Goal: Task Accomplishment & Management: Manage account settings

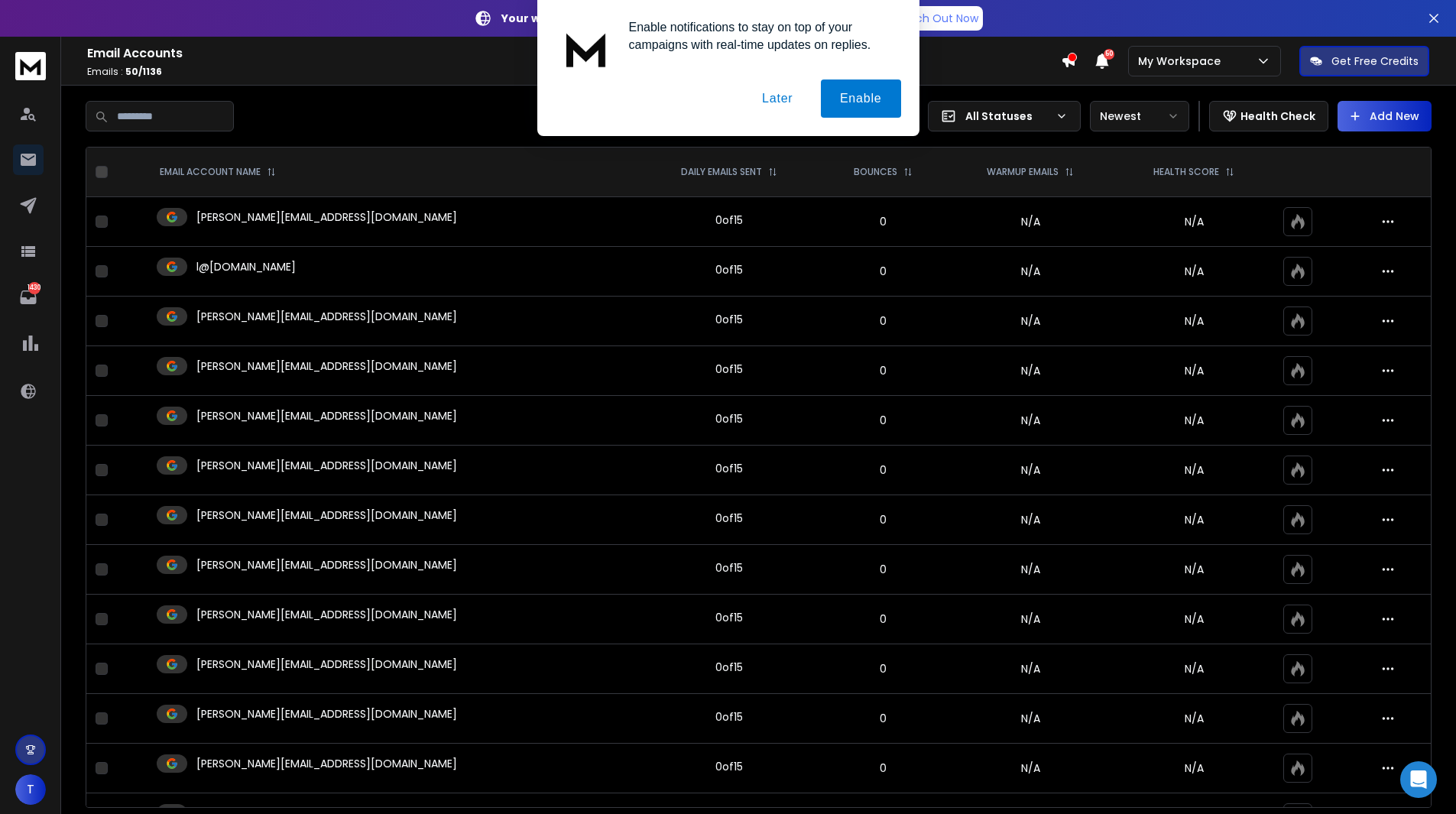
click at [1405, 120] on div "Enable notifications to stay on top of your campaigns with real-time updates on…" at bounding box center [728, 68] width 1456 height 136
click at [1381, 120] on div "Enable notifications to stay on top of your campaigns with real-time updates on…" at bounding box center [728, 68] width 1456 height 136
click at [789, 95] on button "Later" at bounding box center [776, 98] width 68 height 38
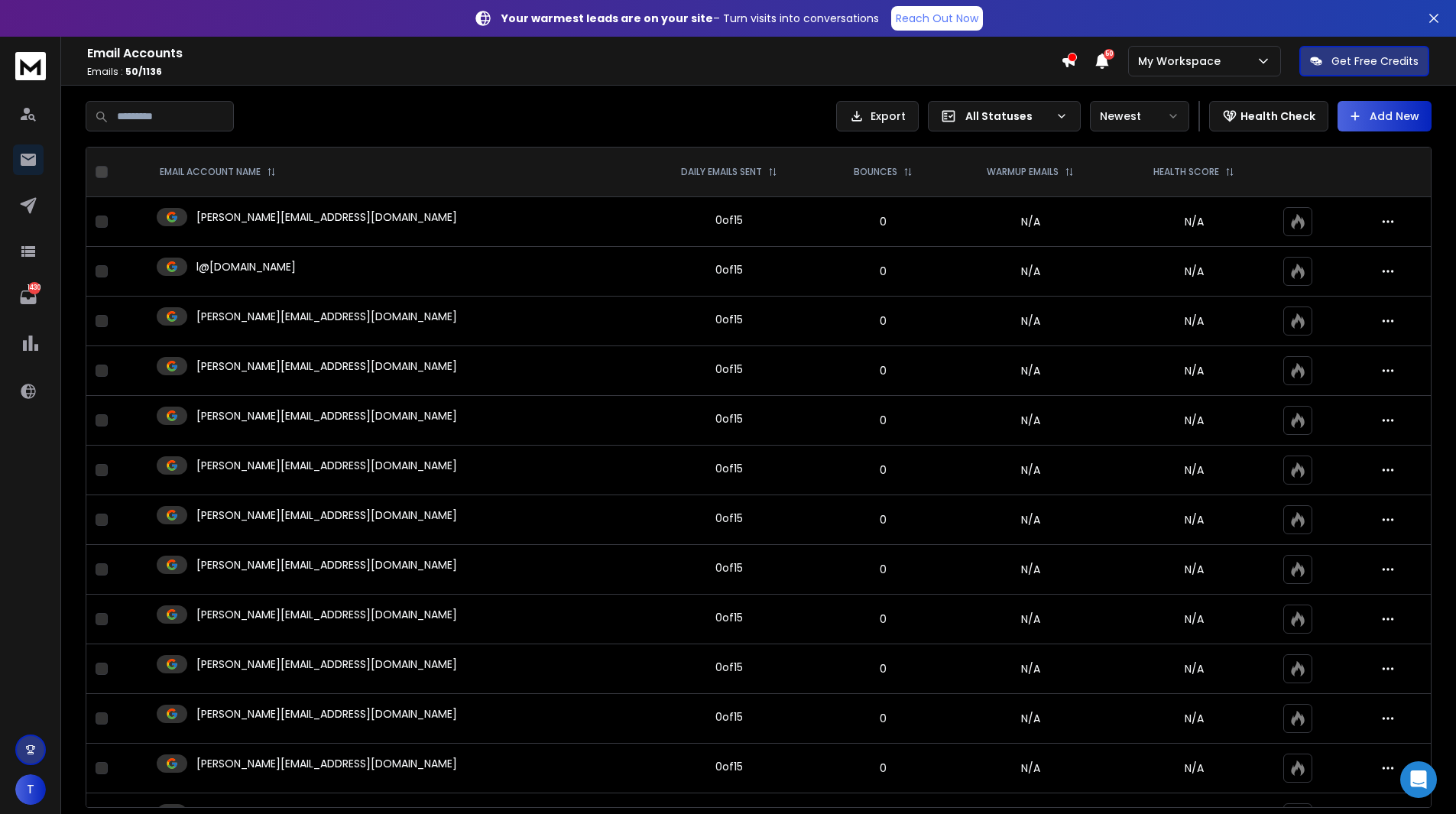
click at [1368, 113] on button "Add New" at bounding box center [1384, 116] width 94 height 31
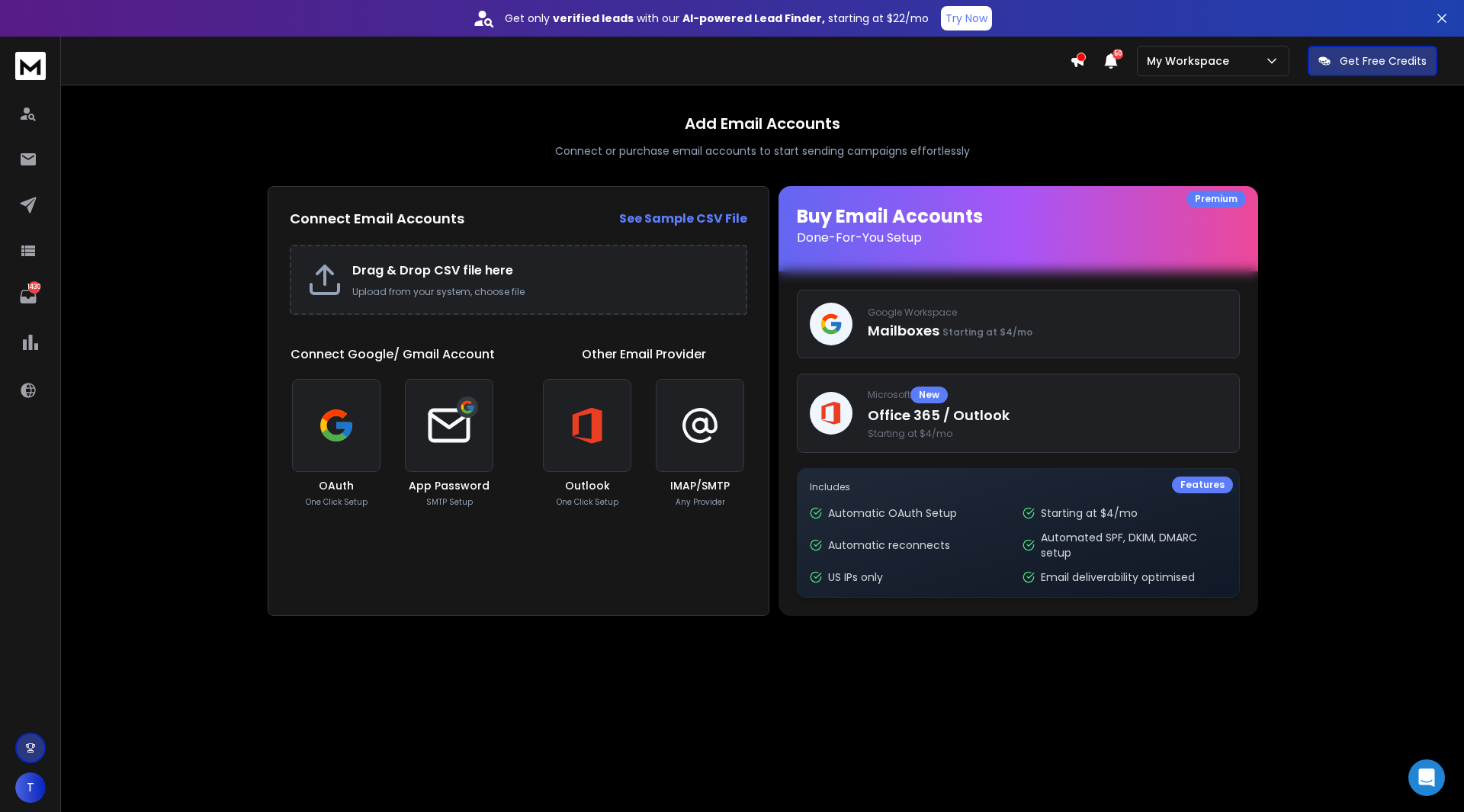
click at [320, 448] on icon at bounding box center [336, 425] width 38 height 46
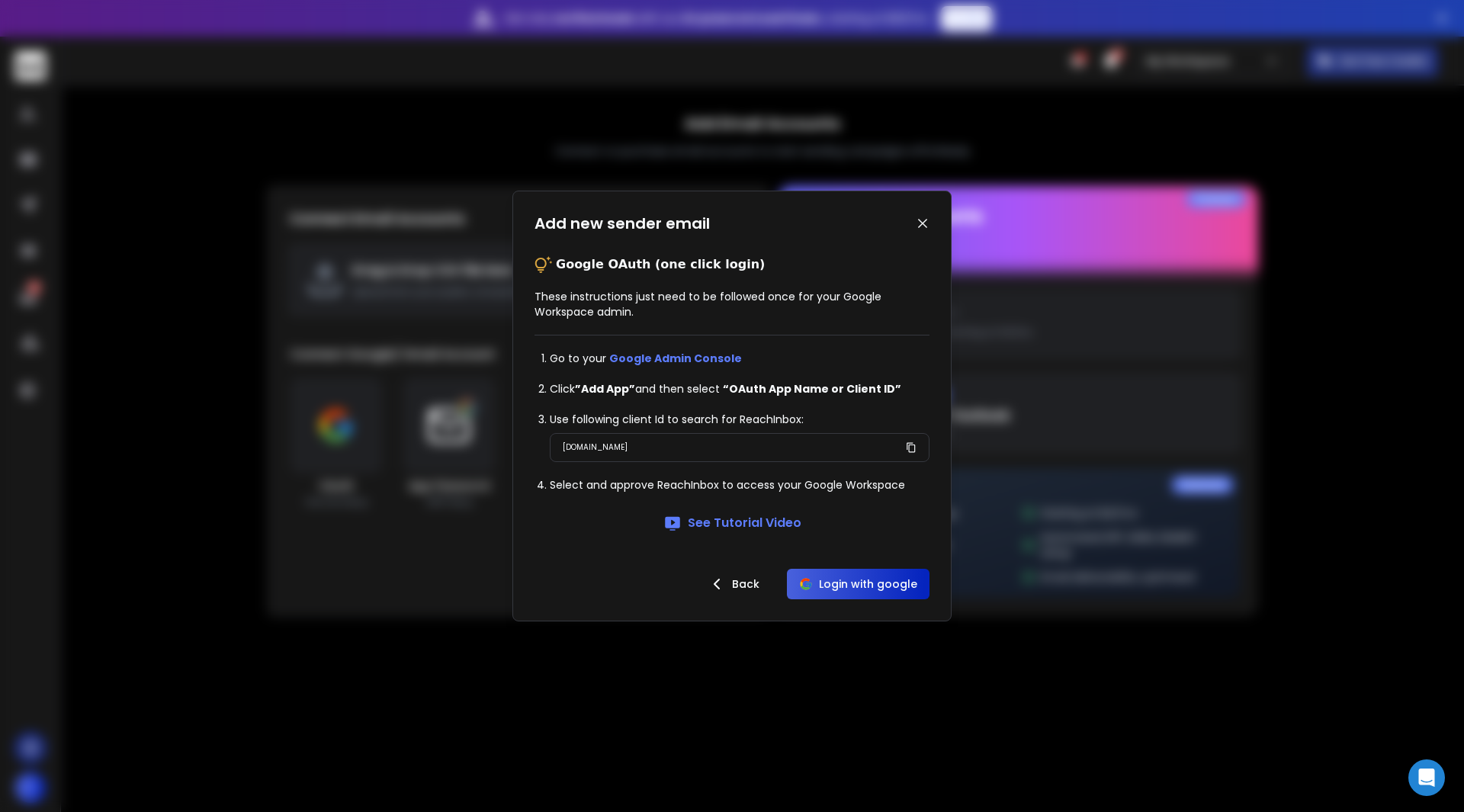
click at [828, 591] on button "Login with google" at bounding box center [858, 584] width 143 height 30
click at [851, 580] on button "Login with google" at bounding box center [858, 584] width 143 height 30
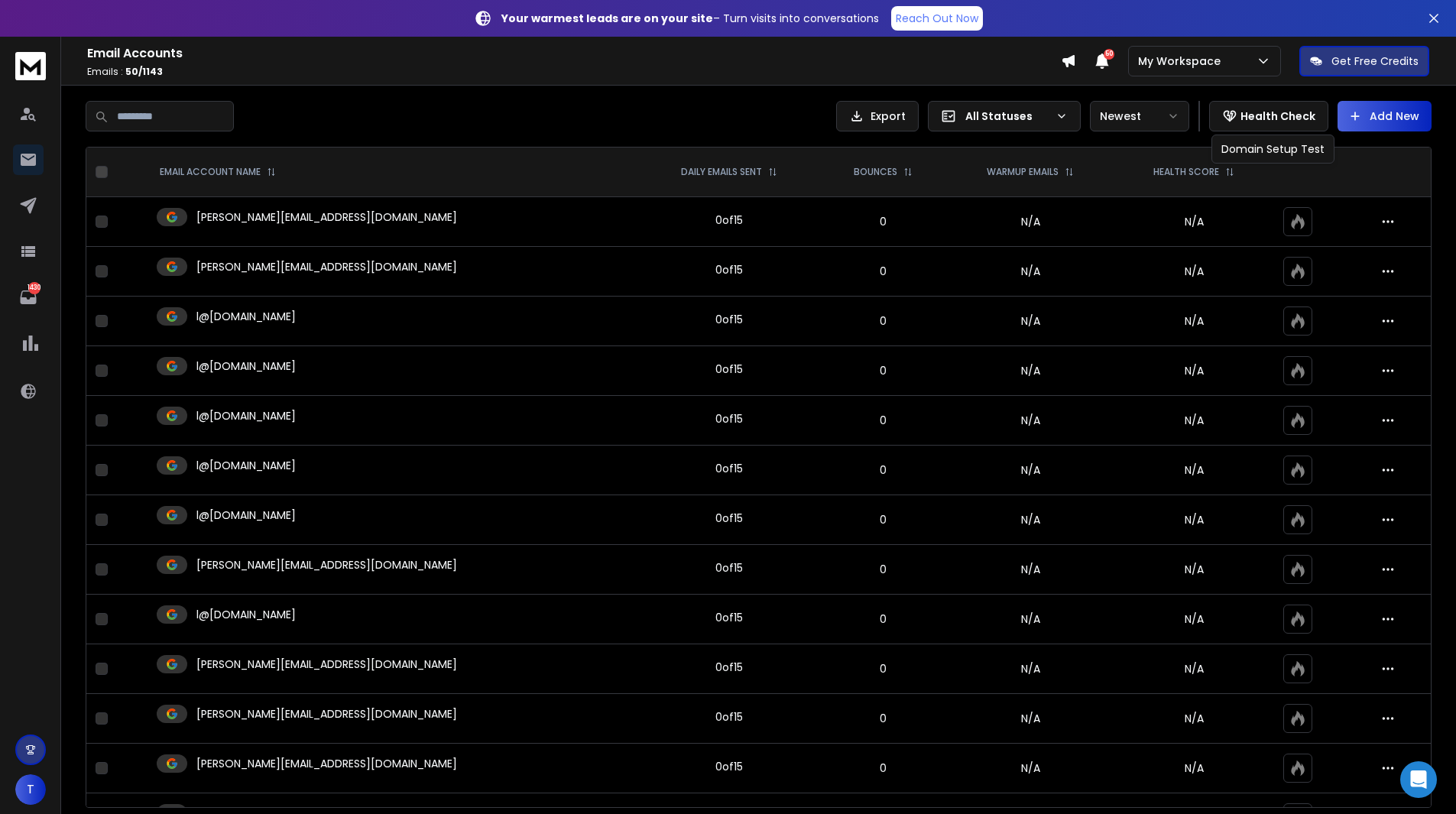
click at [1383, 104] on button "Add New" at bounding box center [1384, 116] width 94 height 31
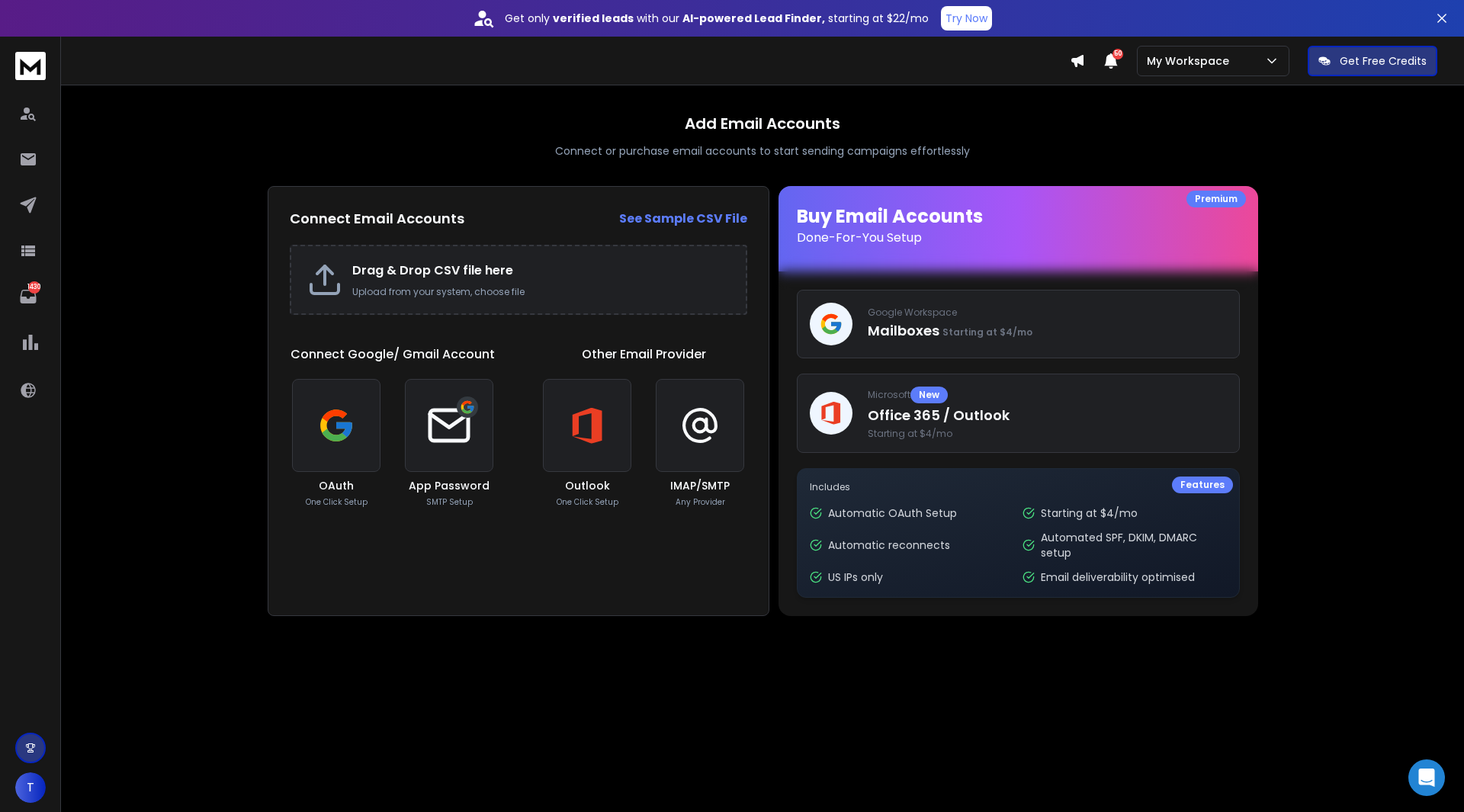
click at [1366, 123] on div "Add Email Accounts Connect or purchase email accounts to start sending campaign…" at bounding box center [762, 136] width 1403 height 46
click at [335, 459] on div at bounding box center [336, 425] width 88 height 93
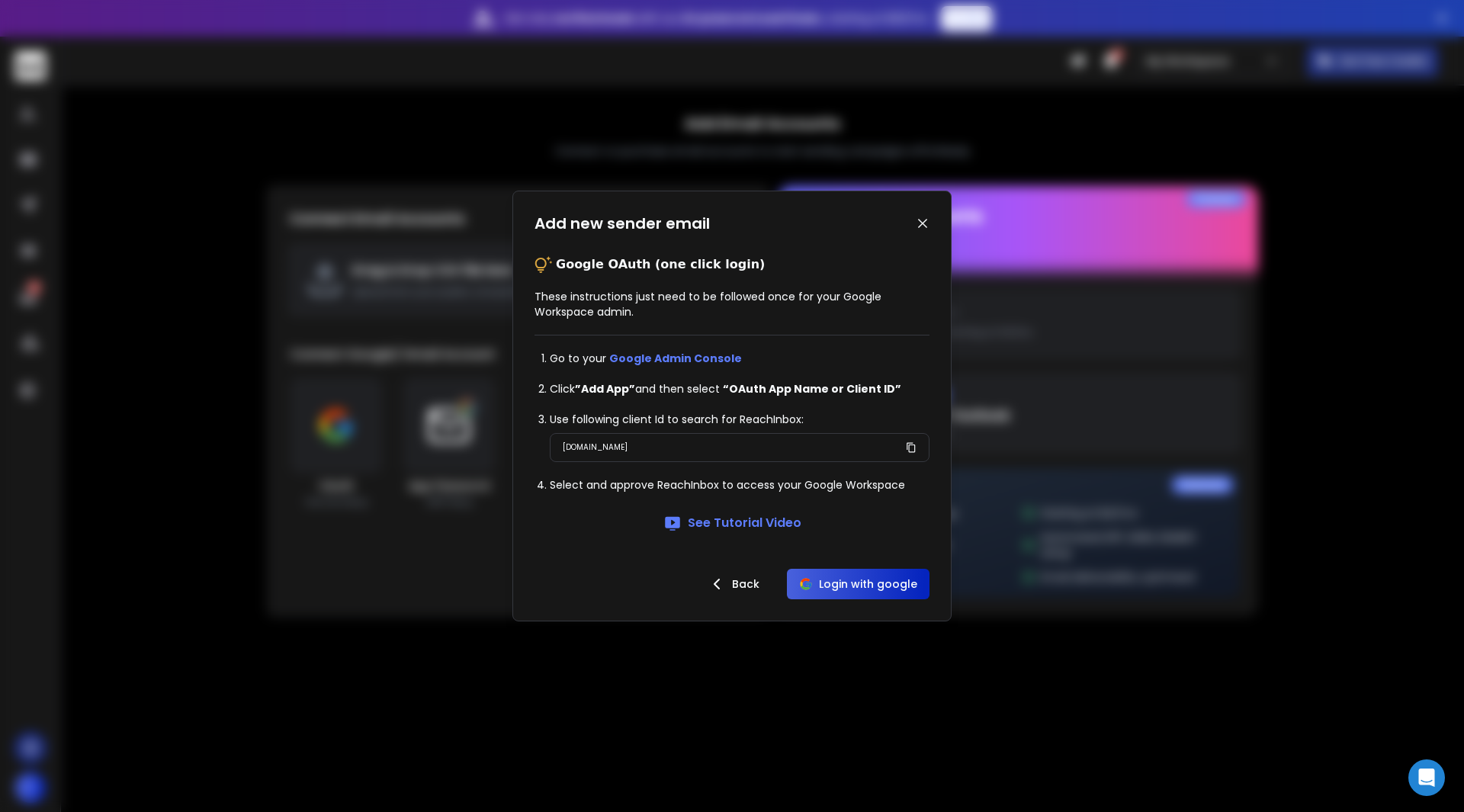
click at [832, 583] on button "Login with google" at bounding box center [858, 584] width 143 height 30
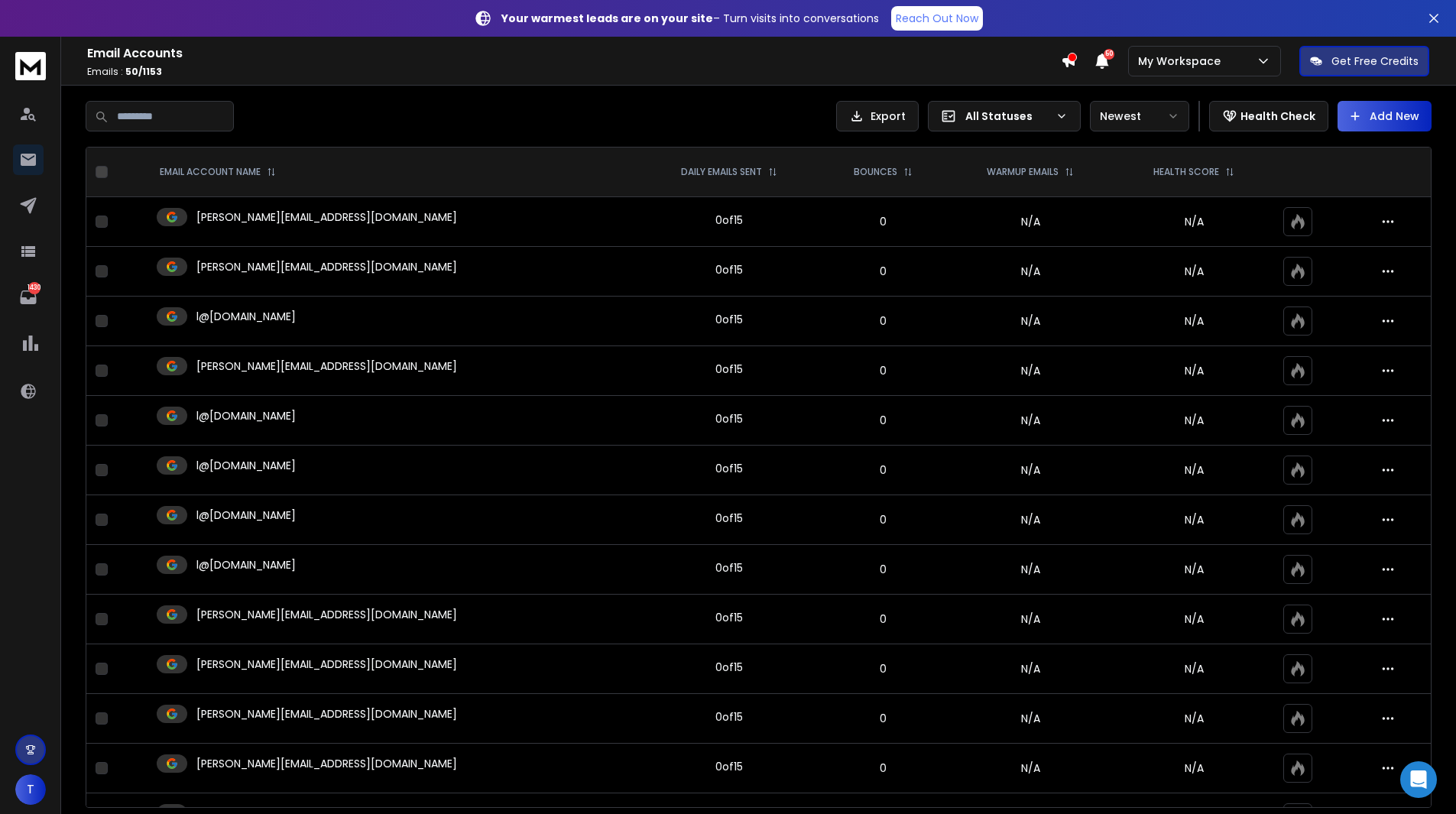
click at [1407, 113] on button "Add New" at bounding box center [1384, 116] width 94 height 31
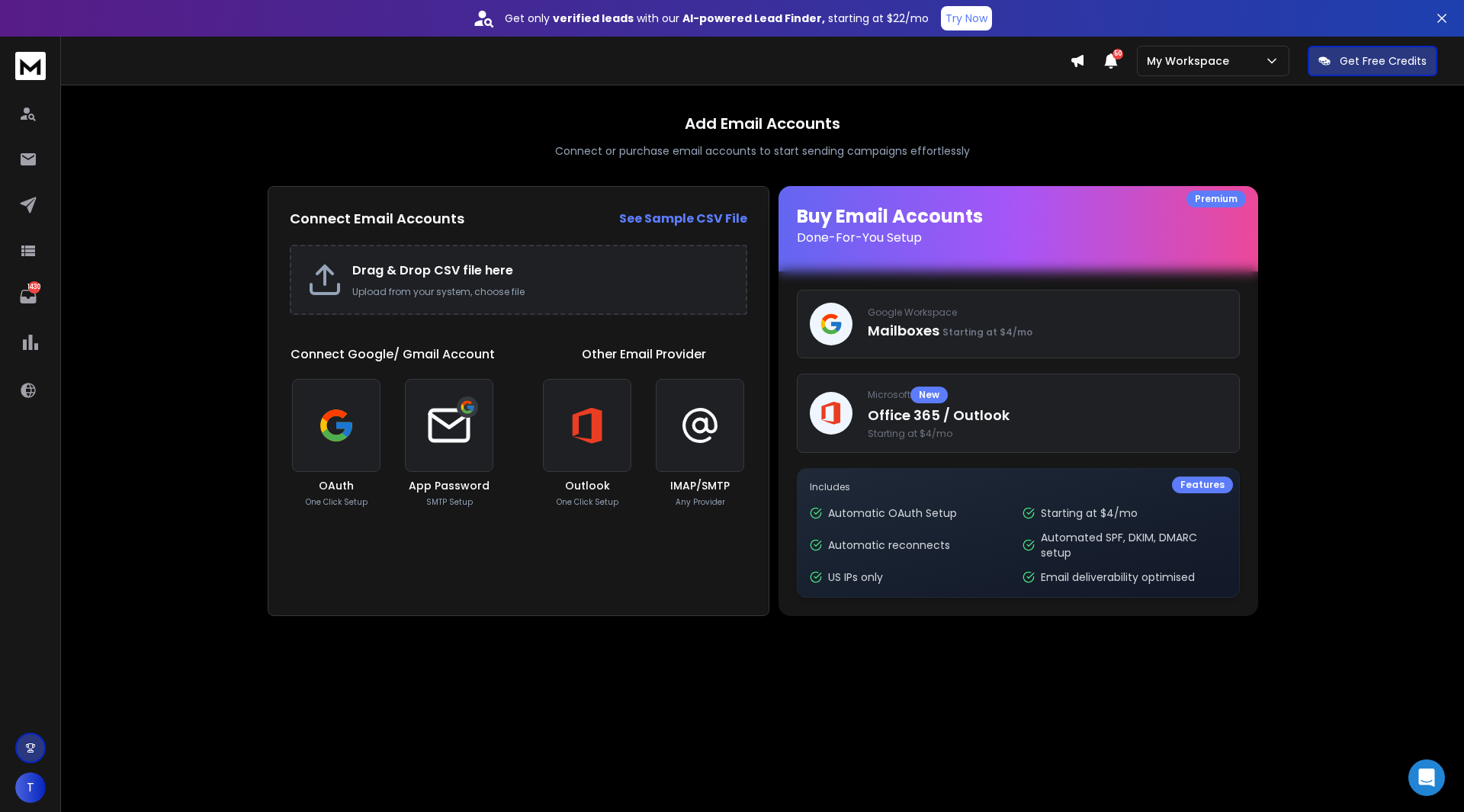
click at [319, 423] on icon at bounding box center [336, 425] width 38 height 46
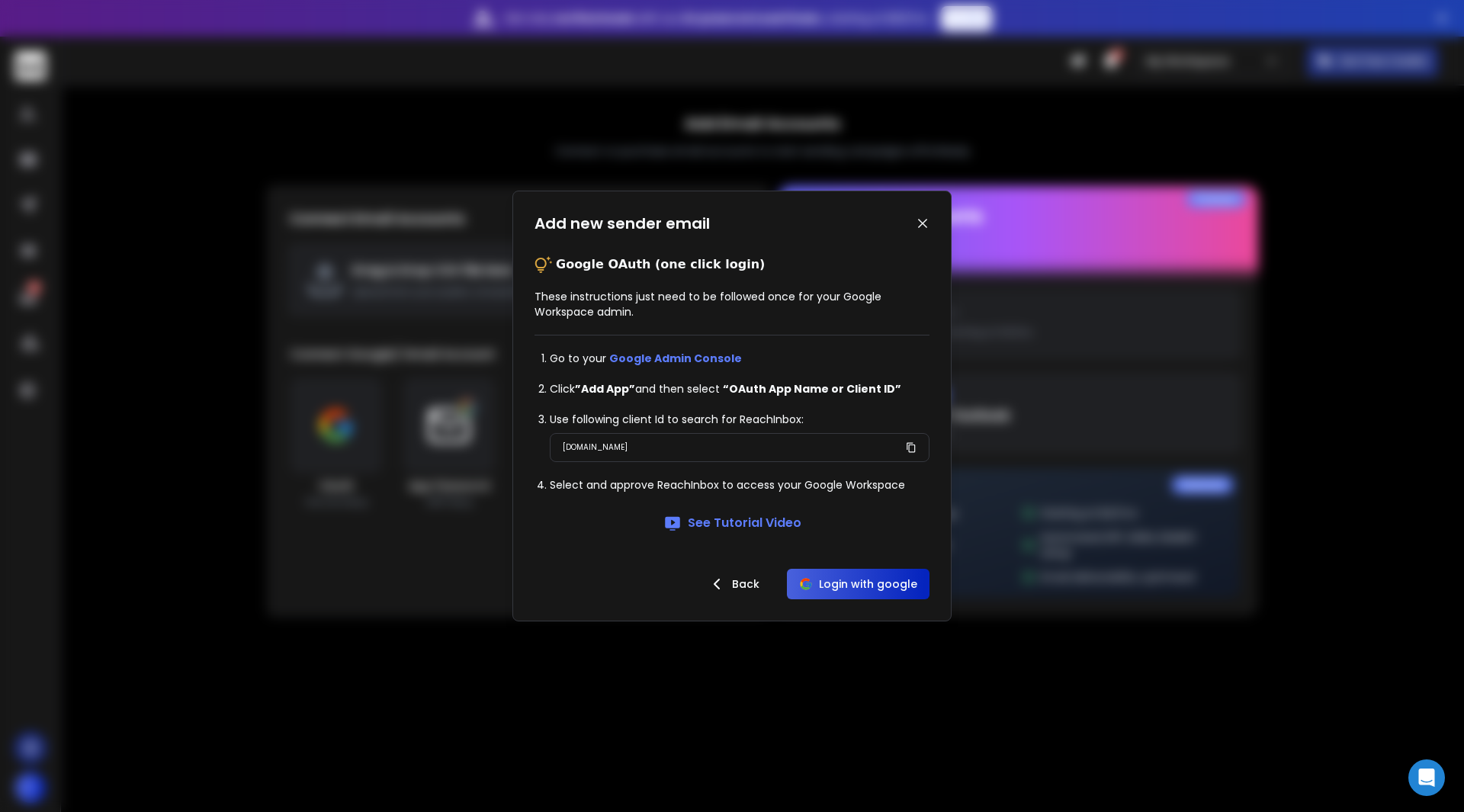
click at [821, 583] on button "Login with google" at bounding box center [858, 584] width 143 height 30
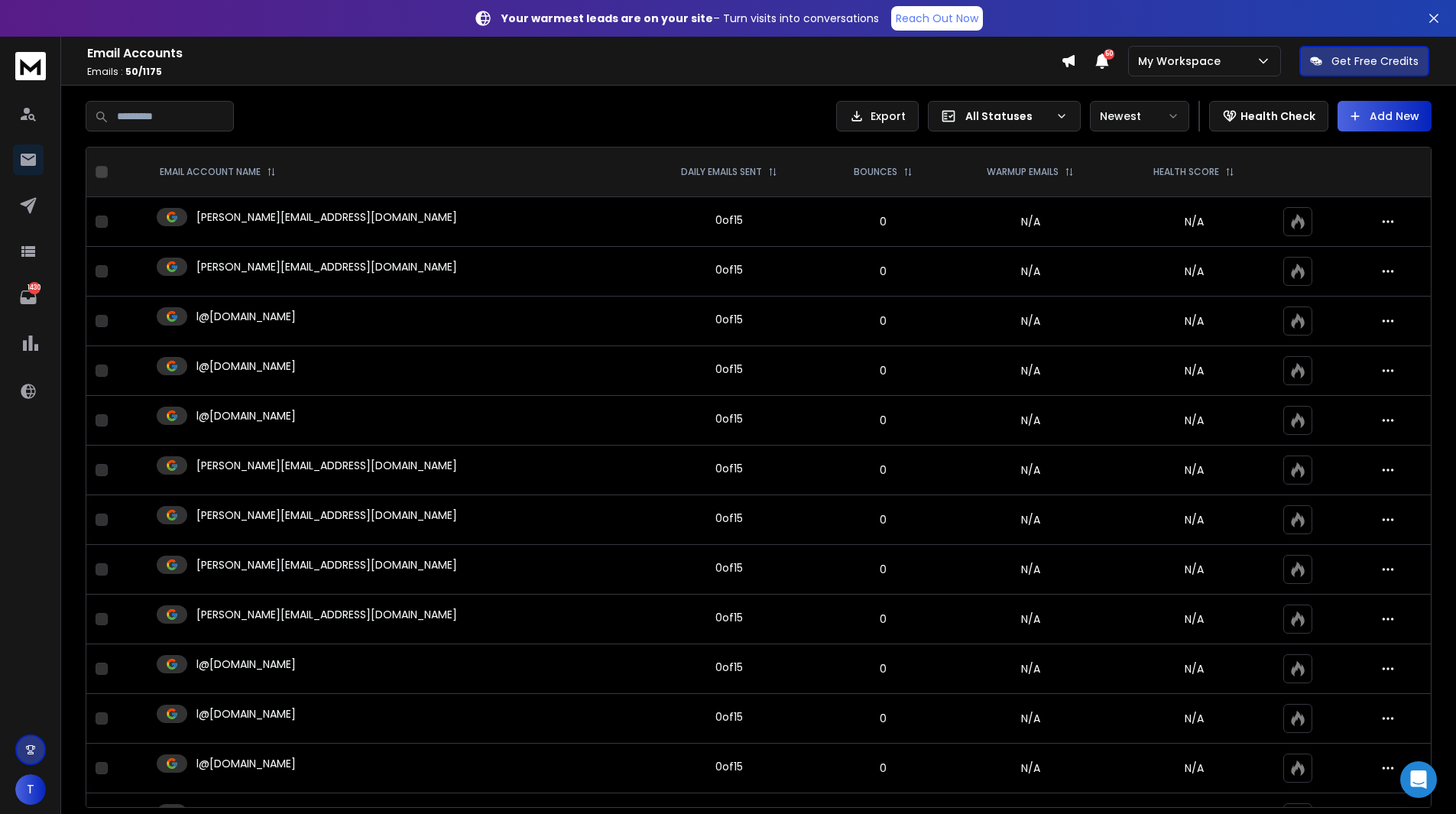
click at [1391, 121] on button "Add New" at bounding box center [1384, 116] width 94 height 31
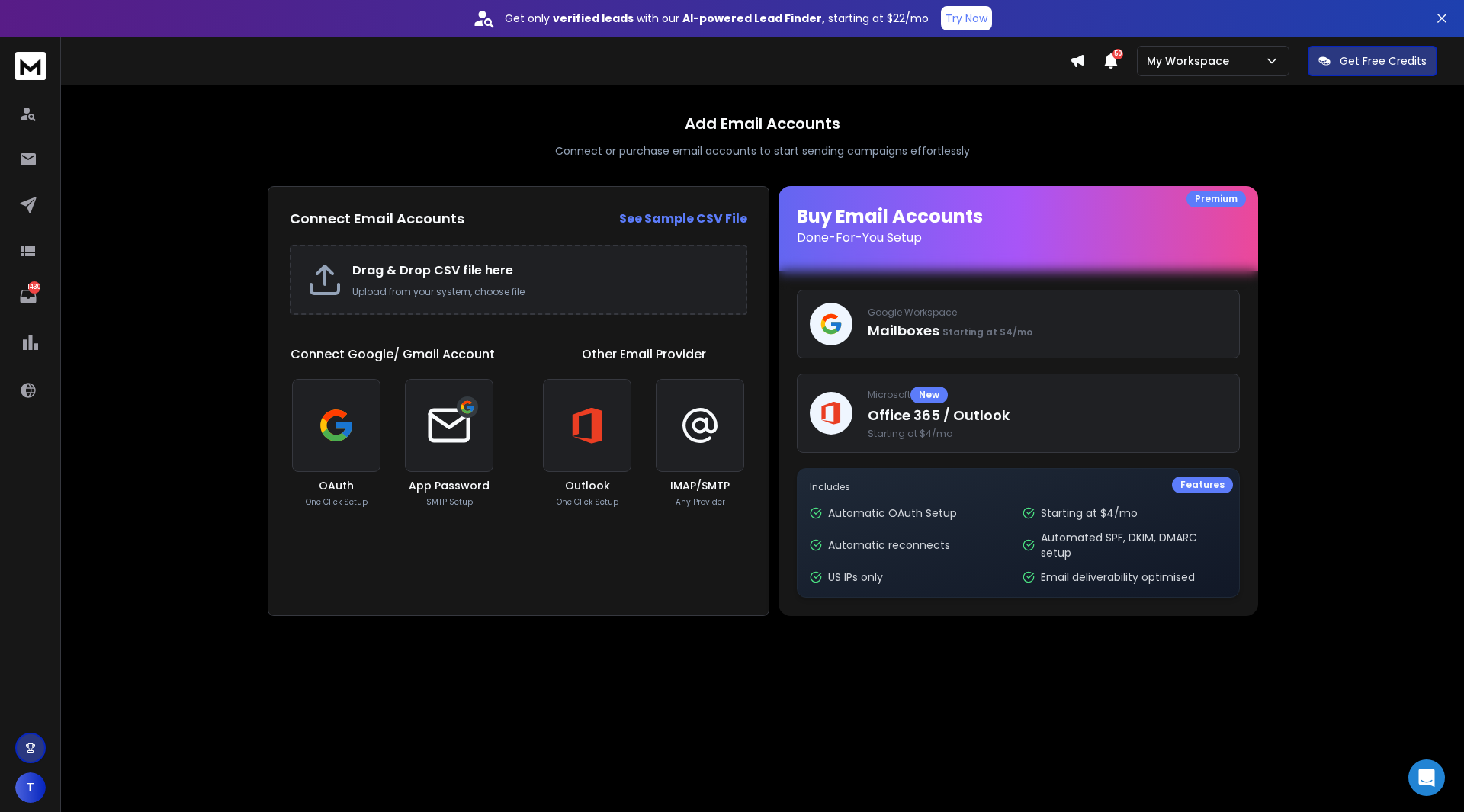
click at [297, 426] on div at bounding box center [336, 425] width 88 height 93
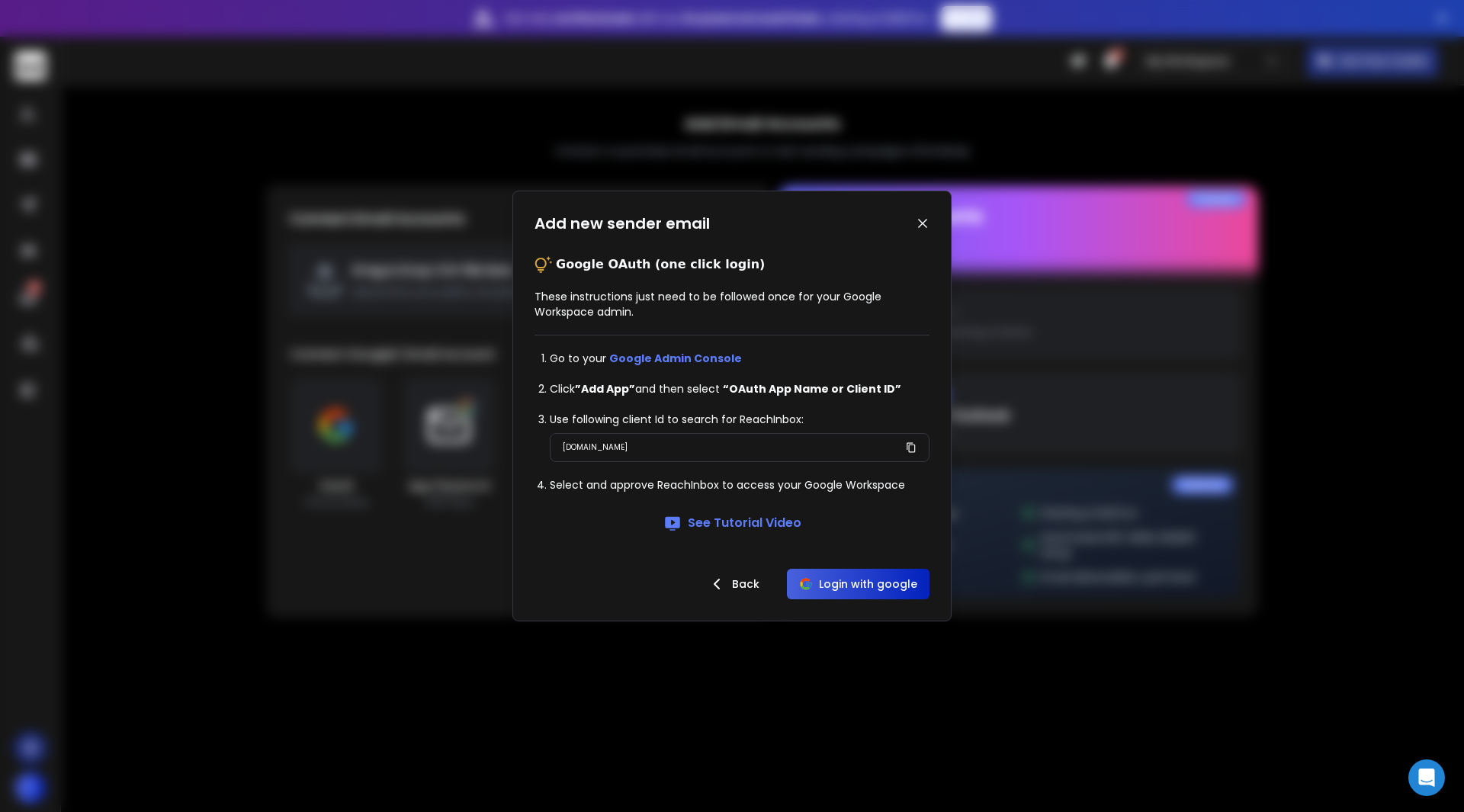
click at [857, 582] on button "Login with google" at bounding box center [858, 584] width 143 height 30
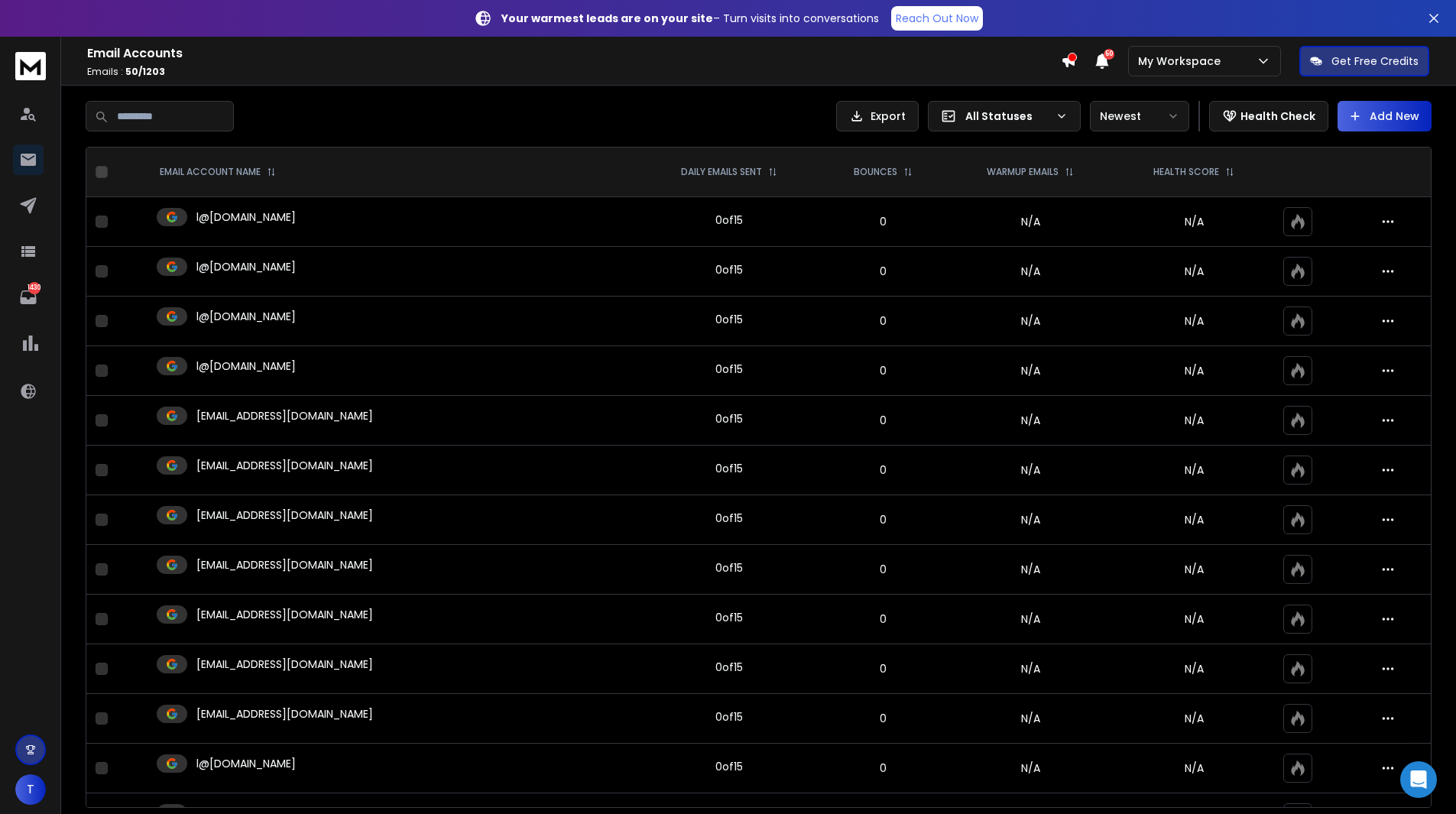
click at [1391, 122] on button "Add New" at bounding box center [1384, 116] width 94 height 31
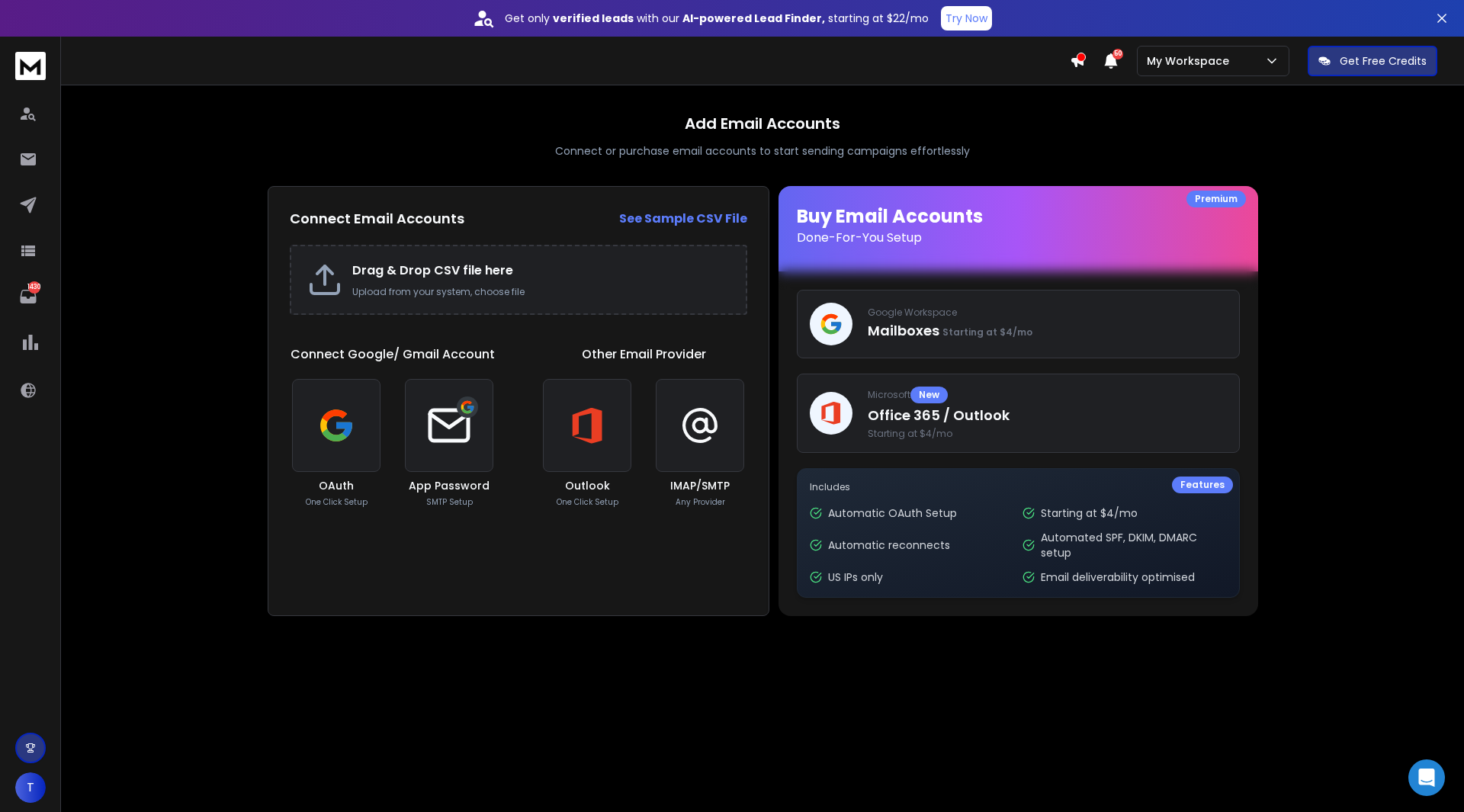
click at [359, 418] on div at bounding box center [336, 425] width 88 height 93
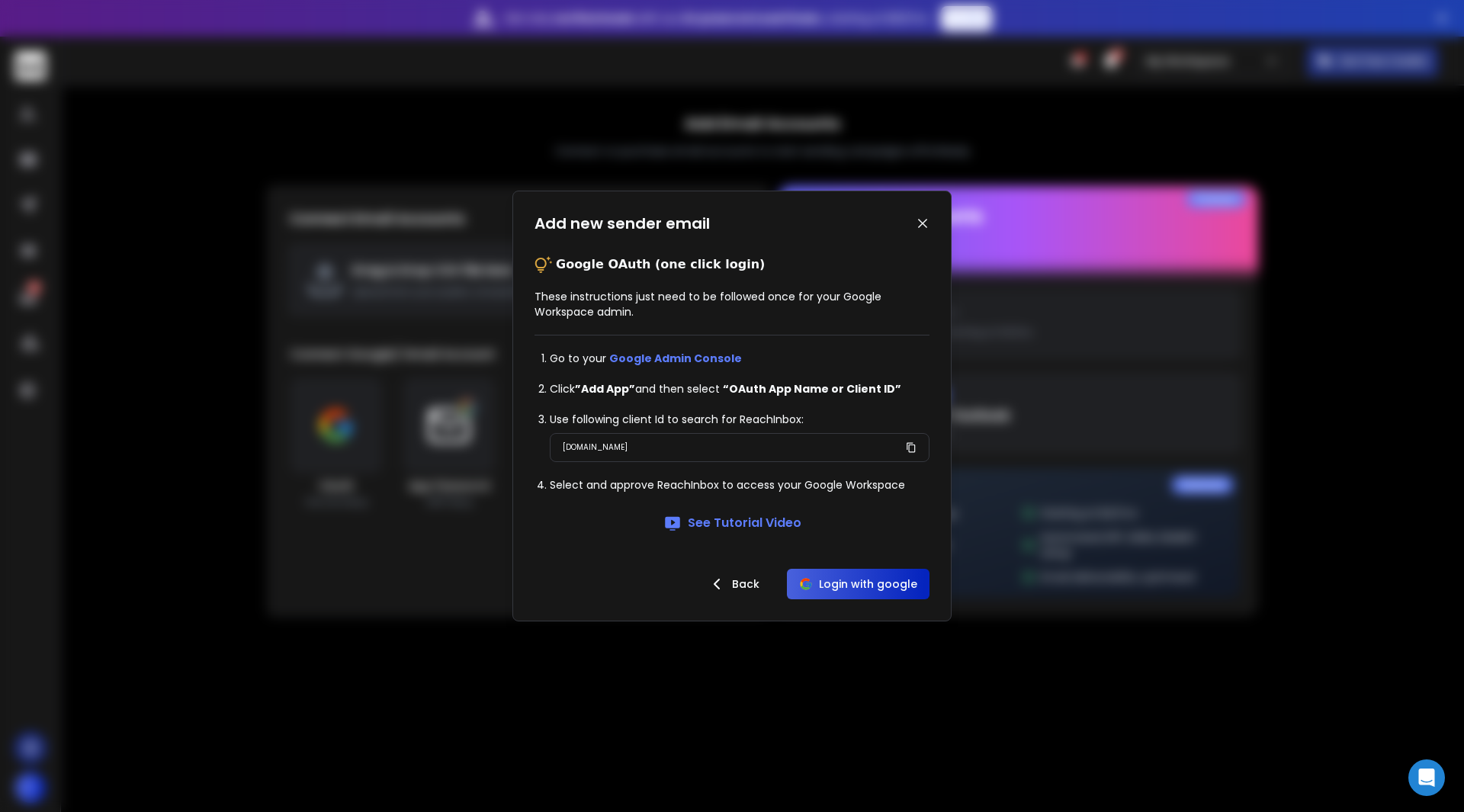
click at [856, 587] on button "Login with google" at bounding box center [858, 584] width 143 height 30
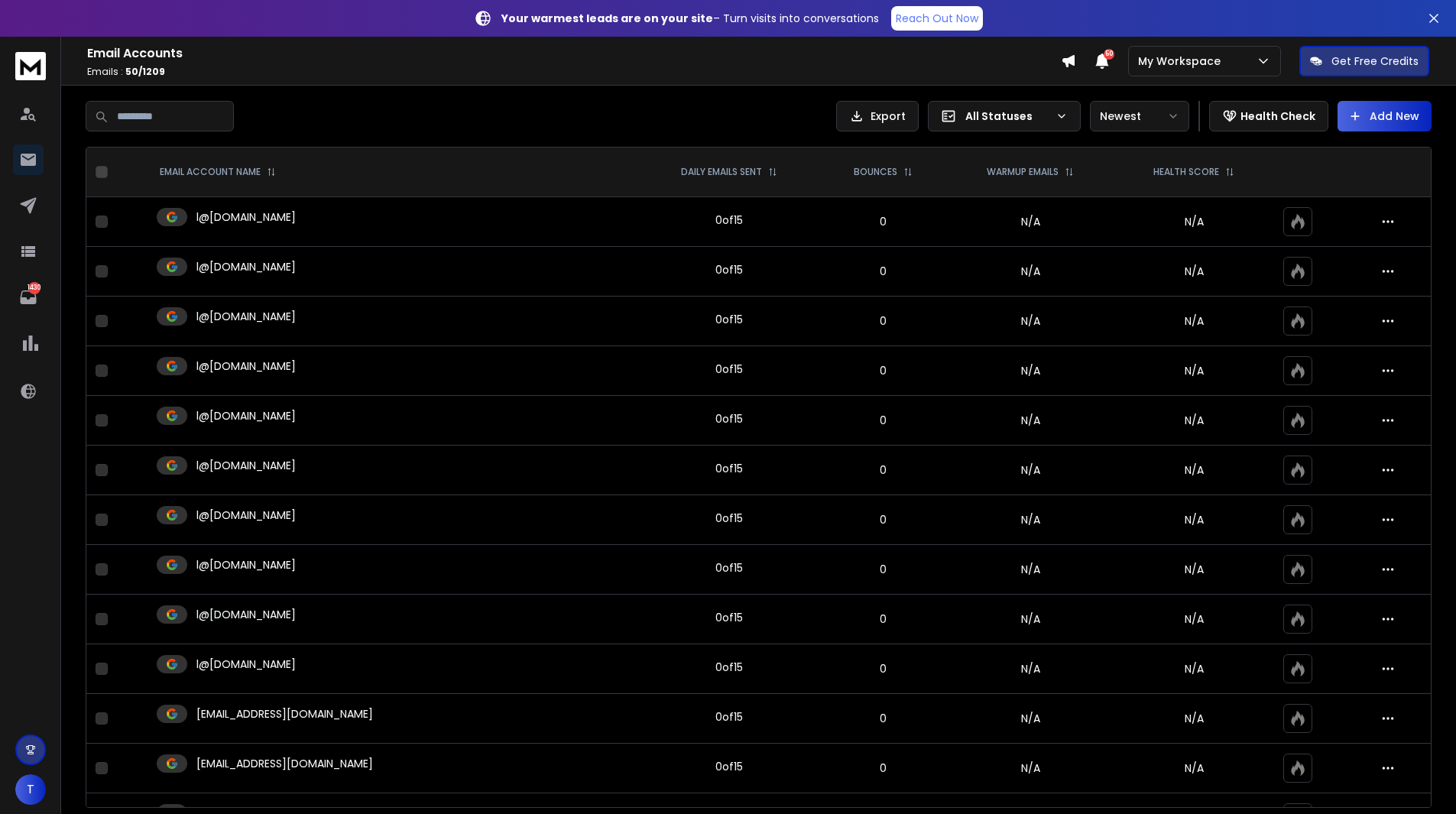
click at [1417, 109] on button "Add New" at bounding box center [1384, 116] width 94 height 31
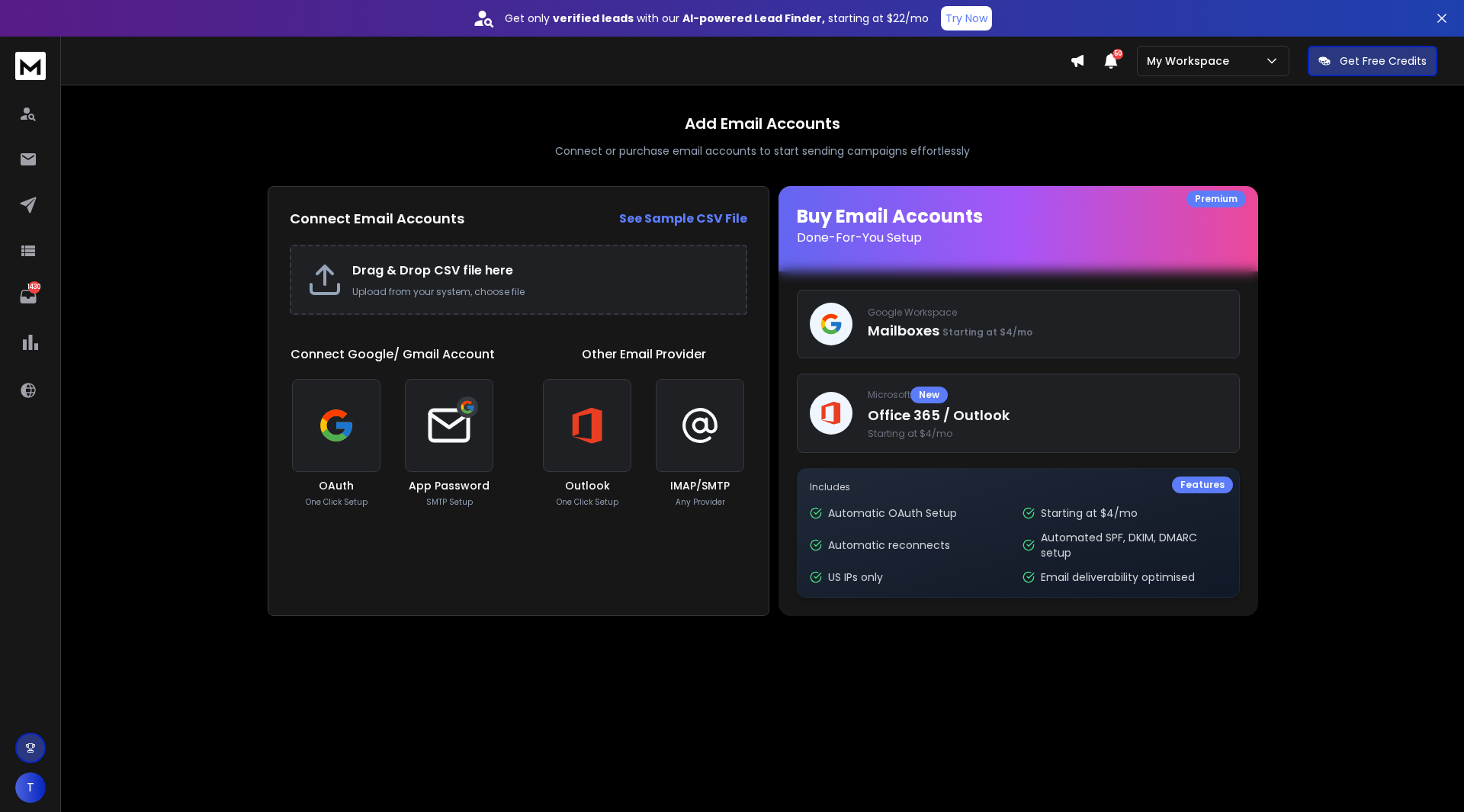
click at [340, 399] on div at bounding box center [336, 425] width 88 height 93
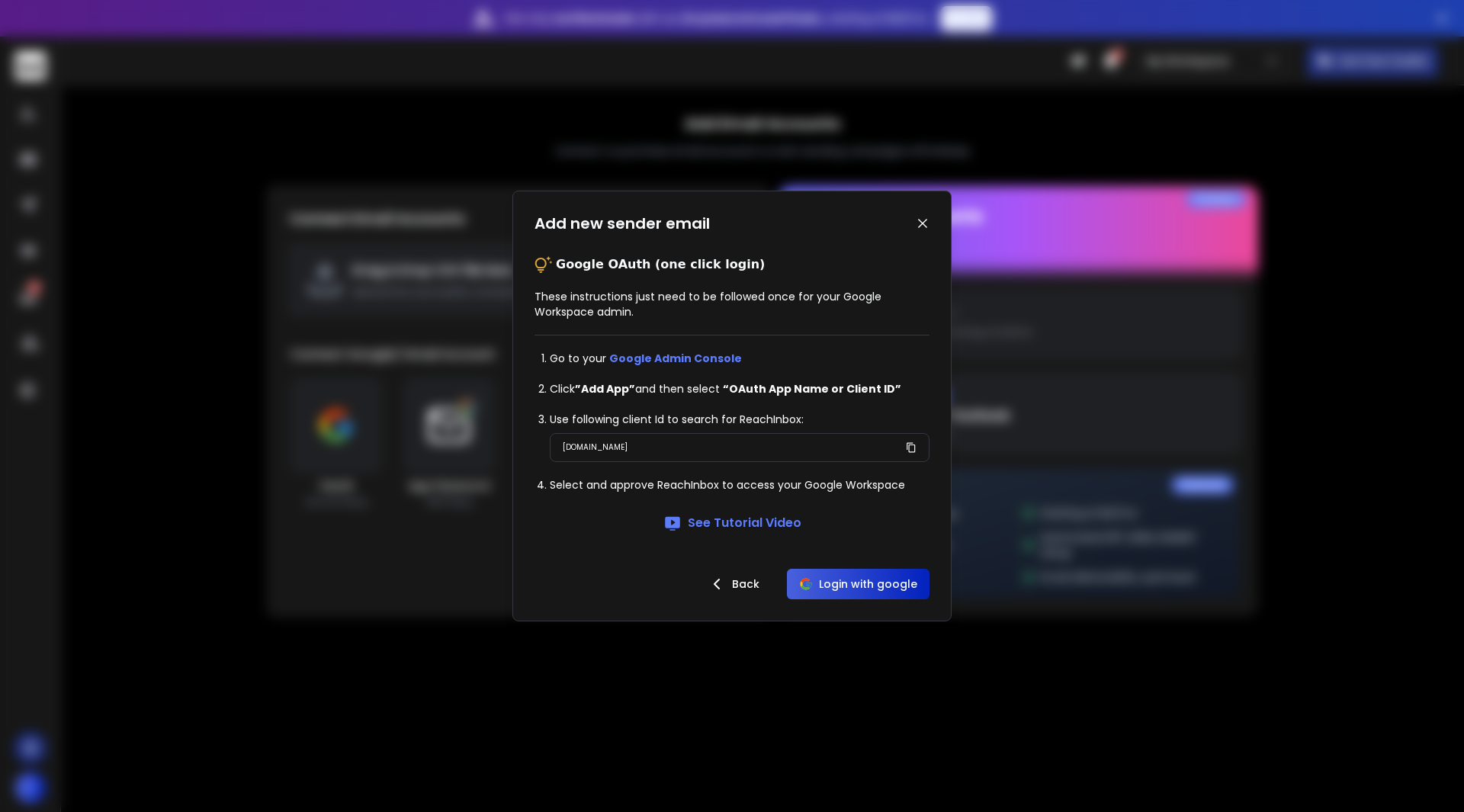
click at [852, 585] on button "Login with google" at bounding box center [858, 584] width 143 height 30
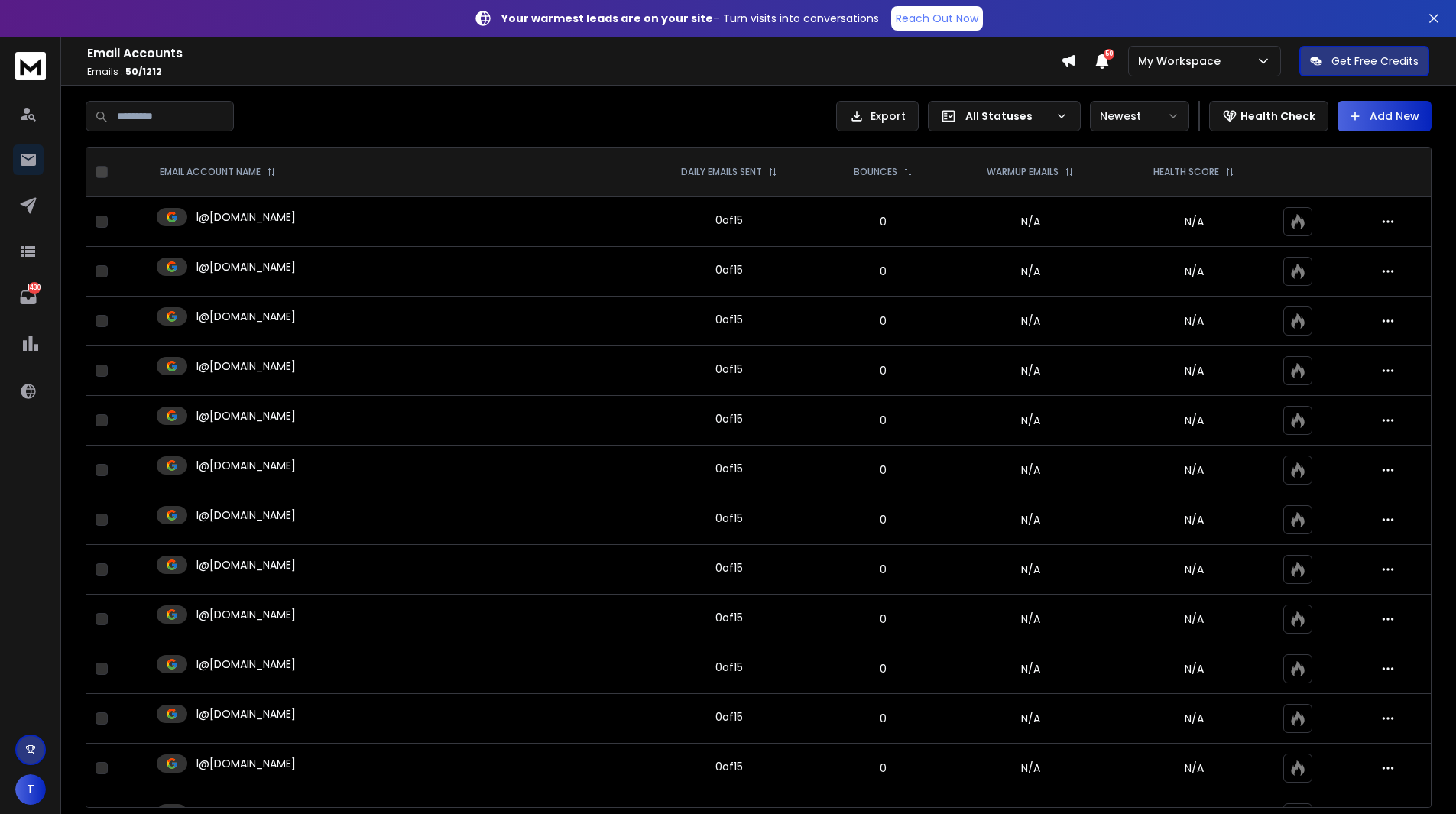
click at [1372, 125] on button "Add New" at bounding box center [1384, 116] width 94 height 31
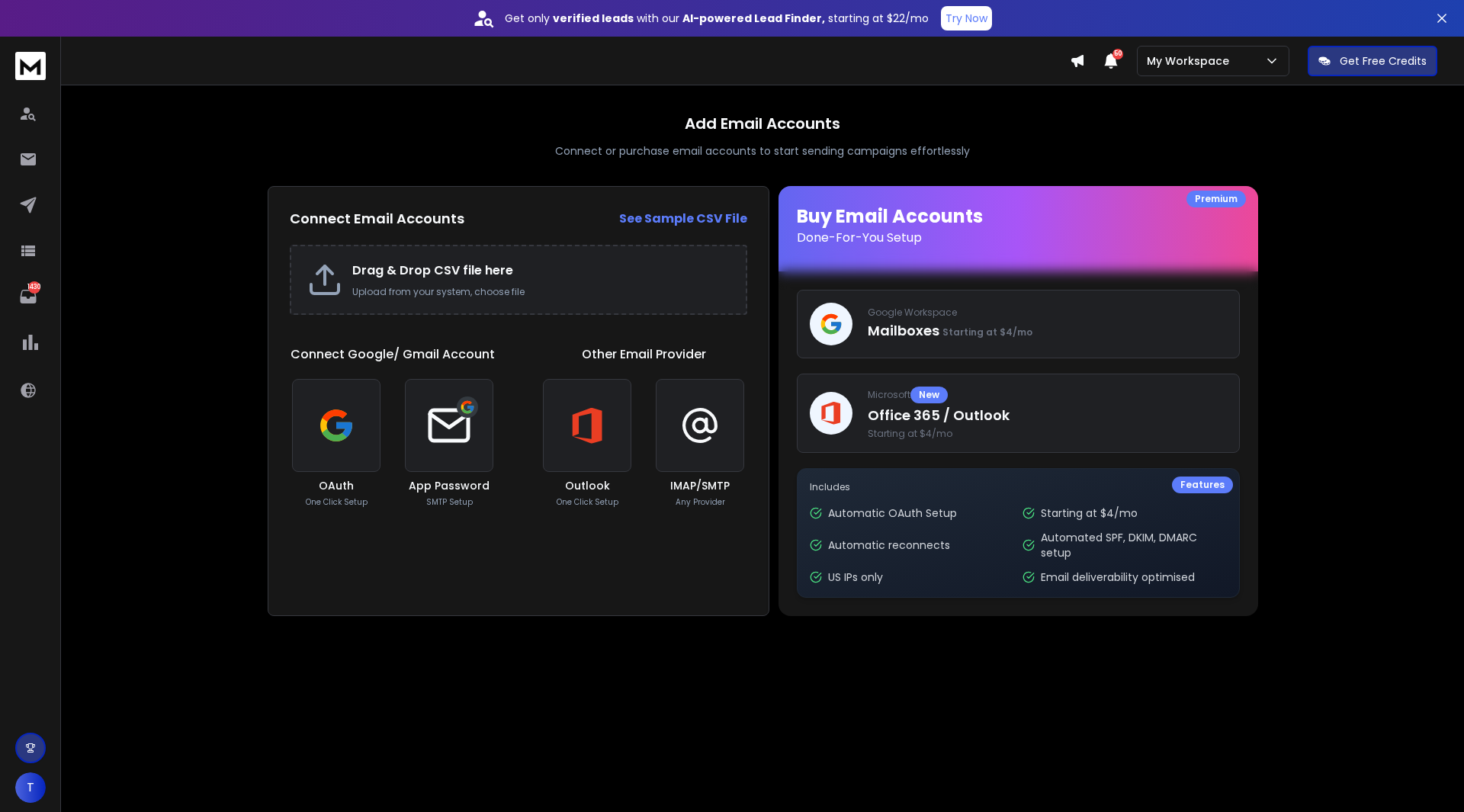
click at [360, 427] on div at bounding box center [336, 425] width 88 height 93
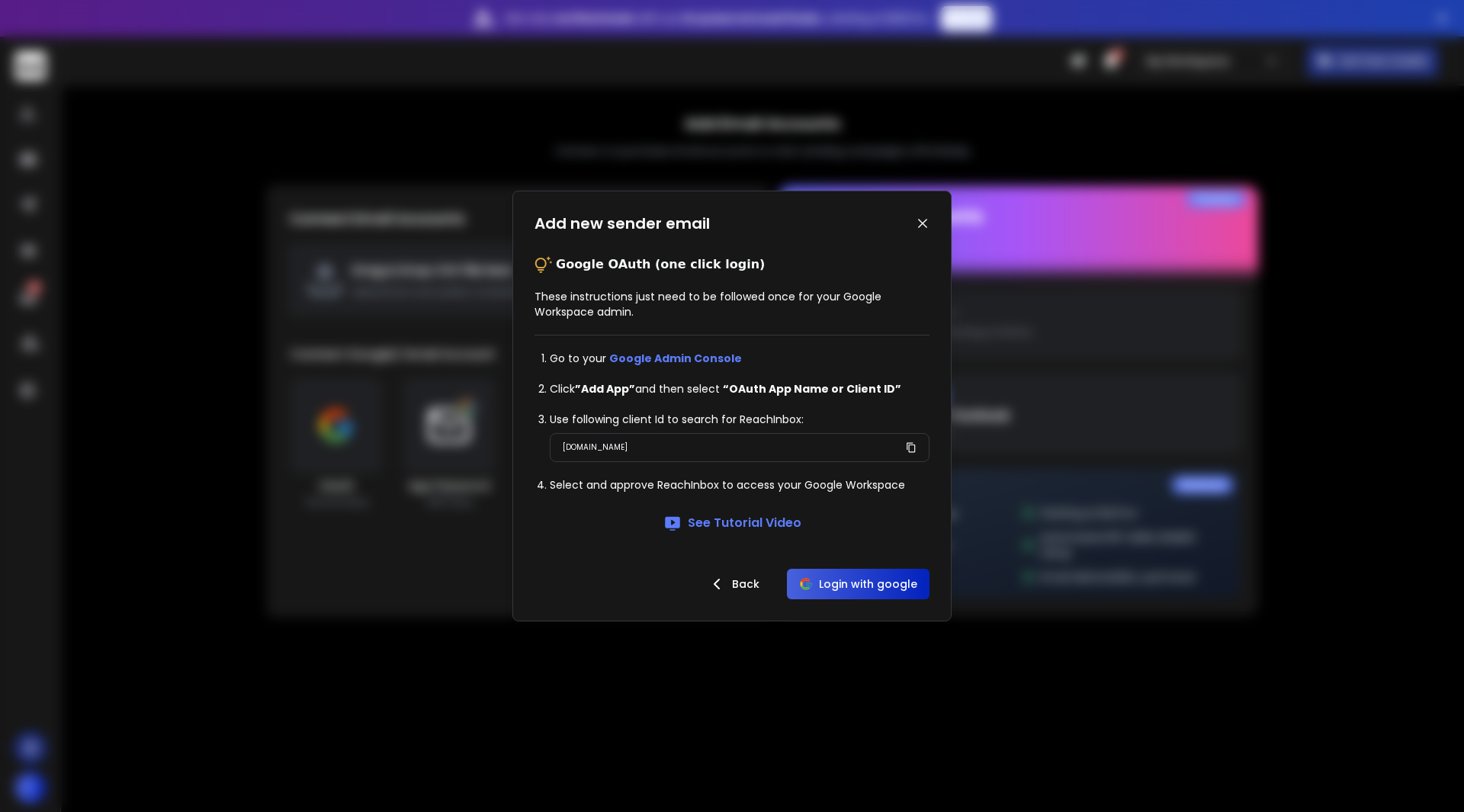
click at [913, 585] on button "Login with google" at bounding box center [858, 584] width 143 height 30
